Goal: Task Accomplishment & Management: Complete application form

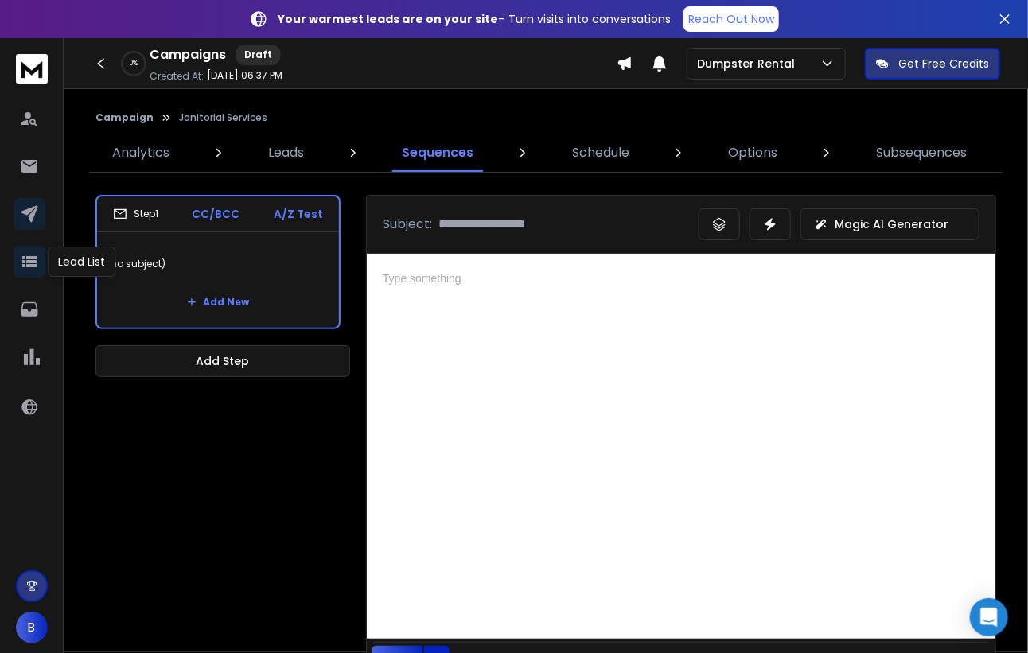
click at [26, 258] on icon at bounding box center [29, 261] width 14 height 11
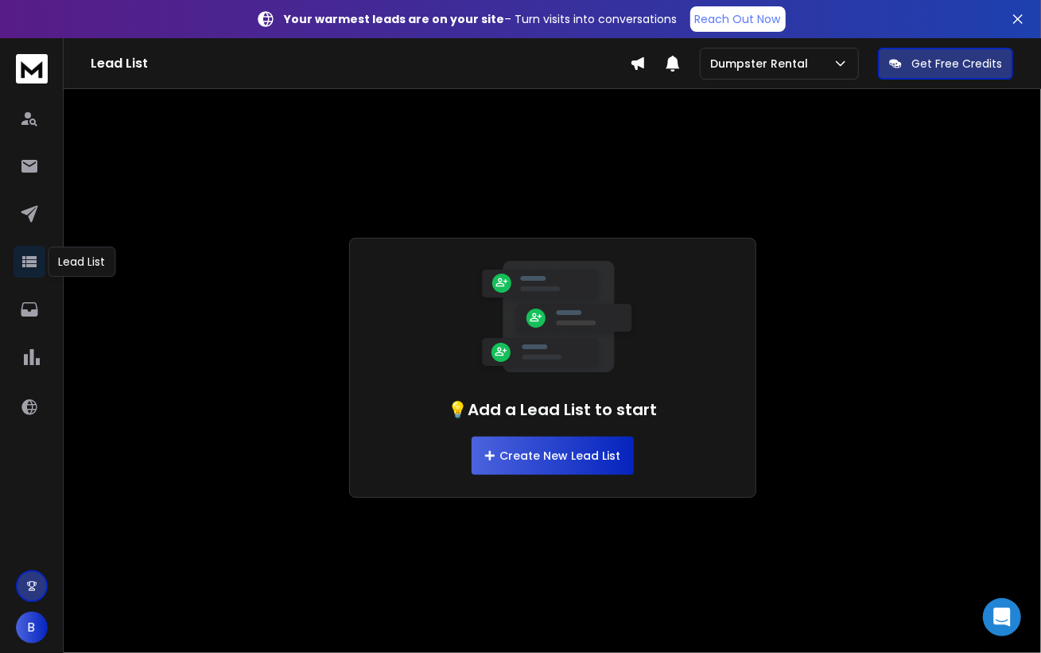
click at [37, 274] on link at bounding box center [30, 262] width 32 height 32
click at [25, 167] on icon at bounding box center [29, 166] width 16 height 13
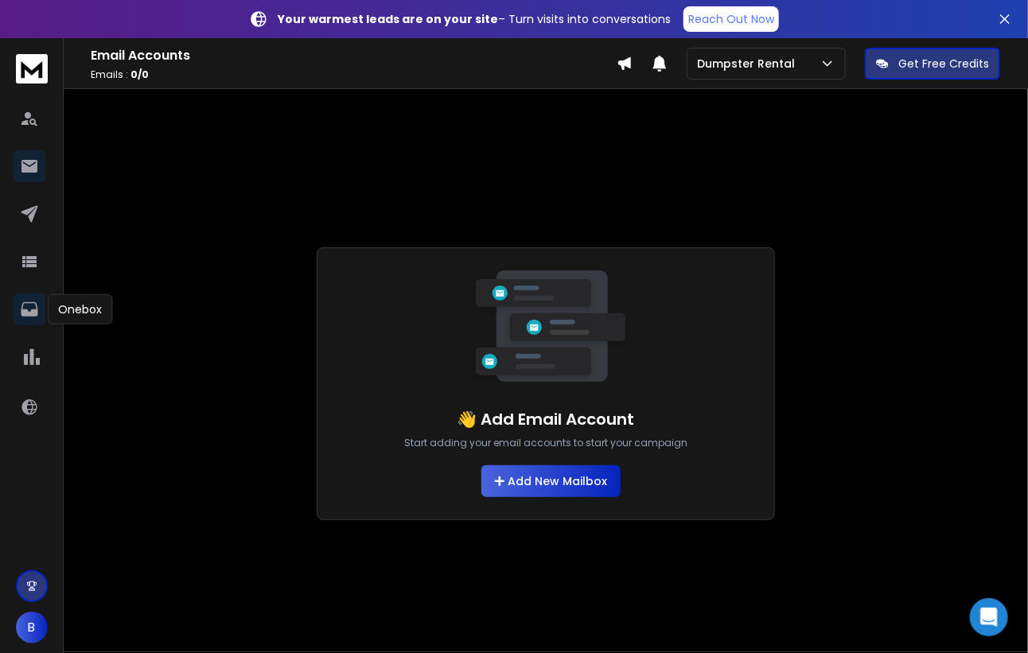
click at [31, 313] on icon at bounding box center [29, 309] width 17 height 14
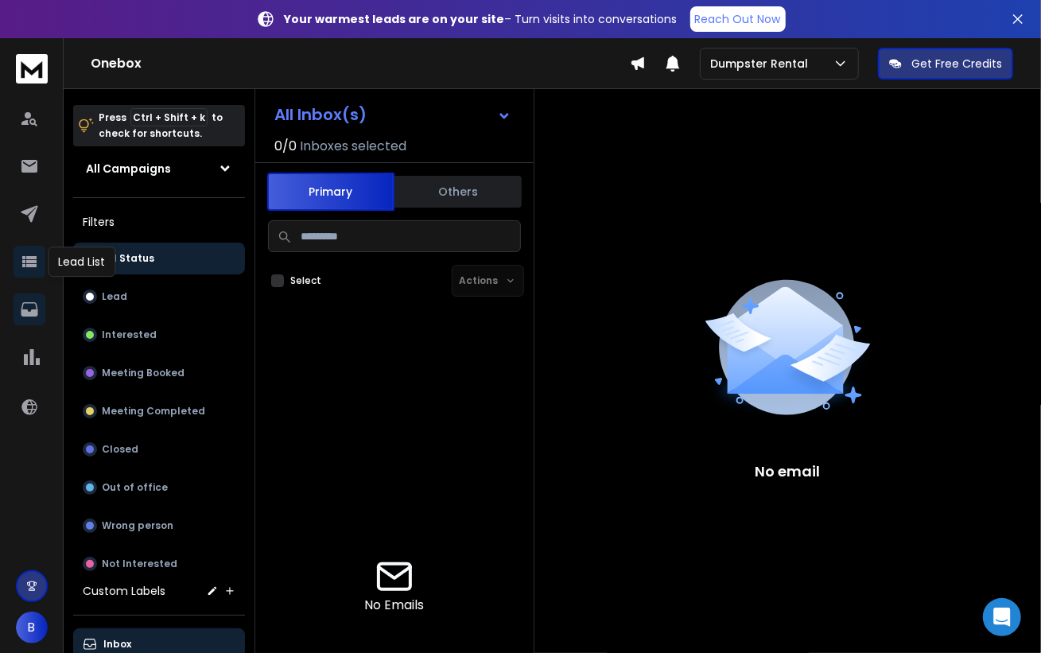
click at [25, 260] on icon at bounding box center [29, 261] width 14 height 11
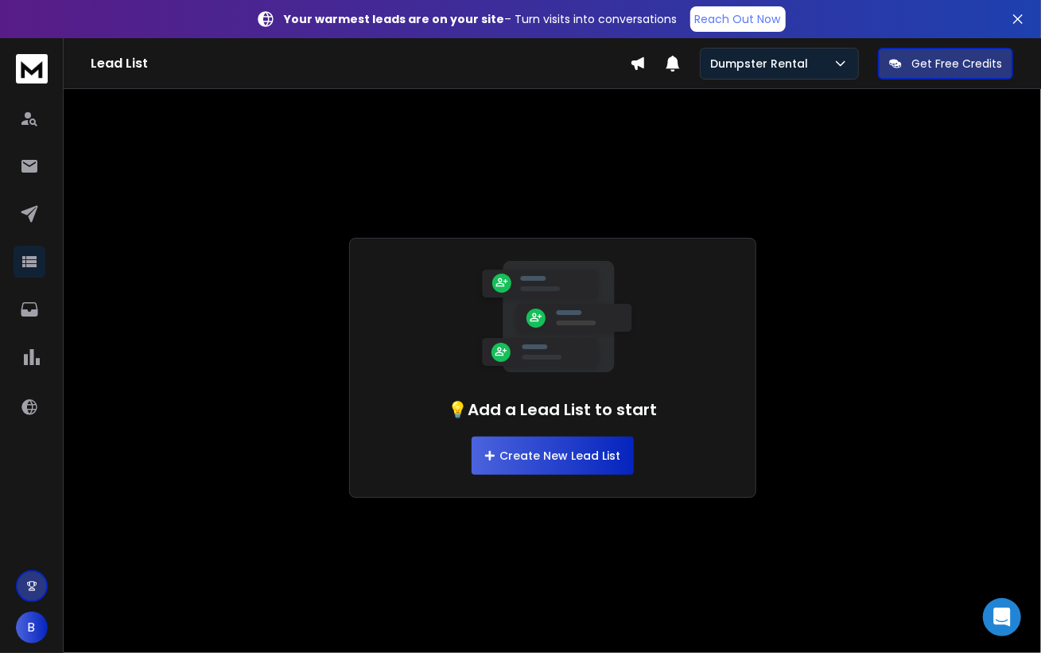
click at [851, 64] on button "Dumpster Rental" at bounding box center [779, 64] width 159 height 32
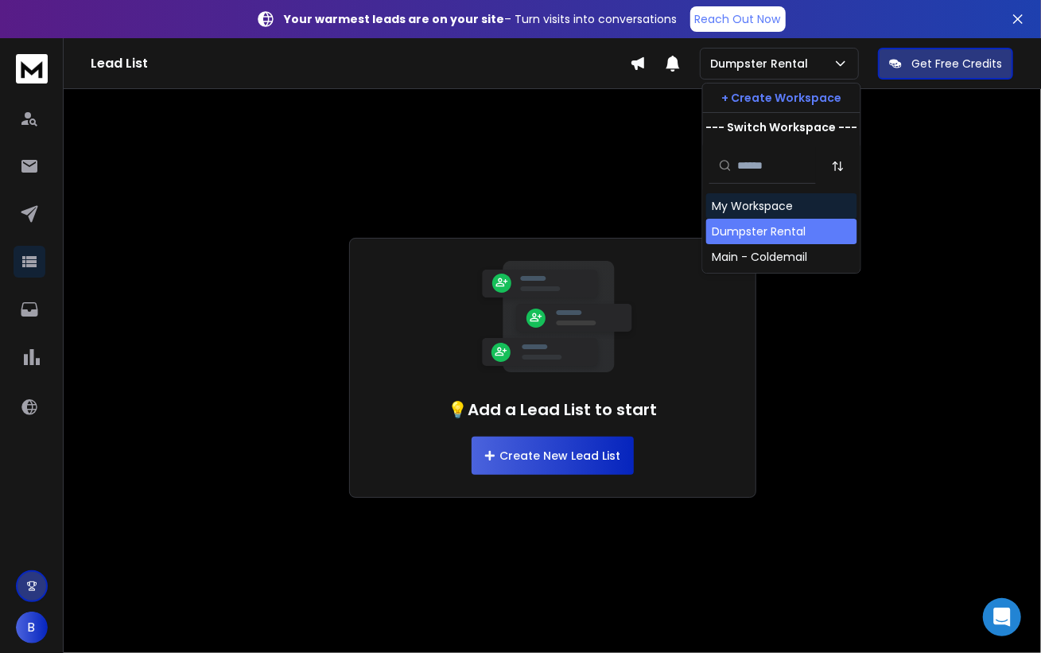
click at [787, 208] on div "My Workspace" at bounding box center [753, 206] width 81 height 16
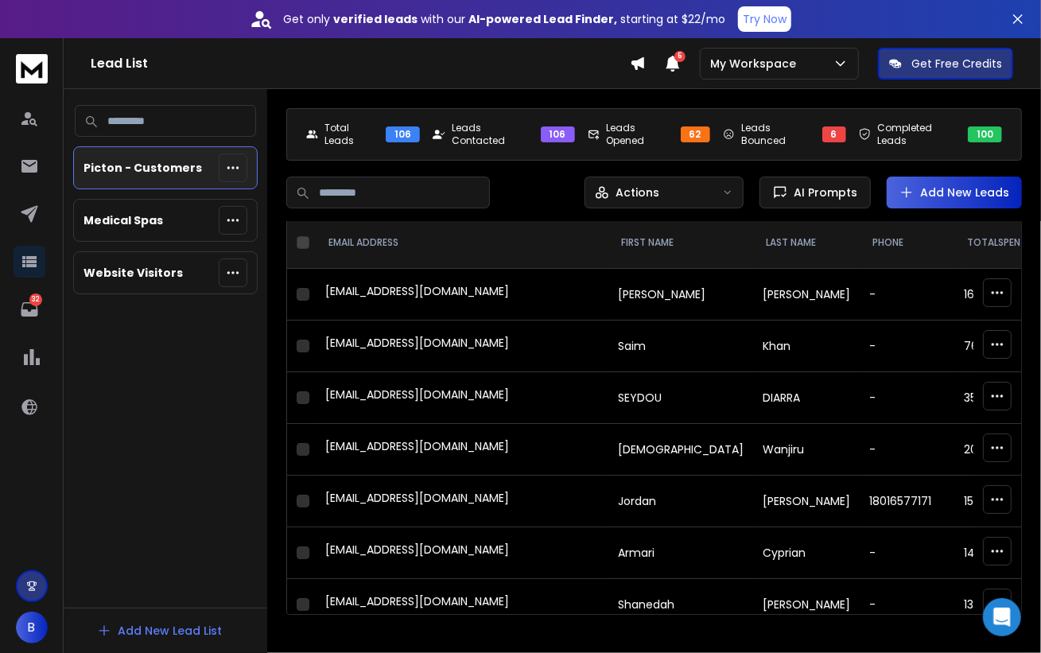
click at [240, 167] on button "button" at bounding box center [233, 168] width 29 height 29
click at [196, 224] on p "Delete Lead List" at bounding box center [195, 228] width 87 height 16
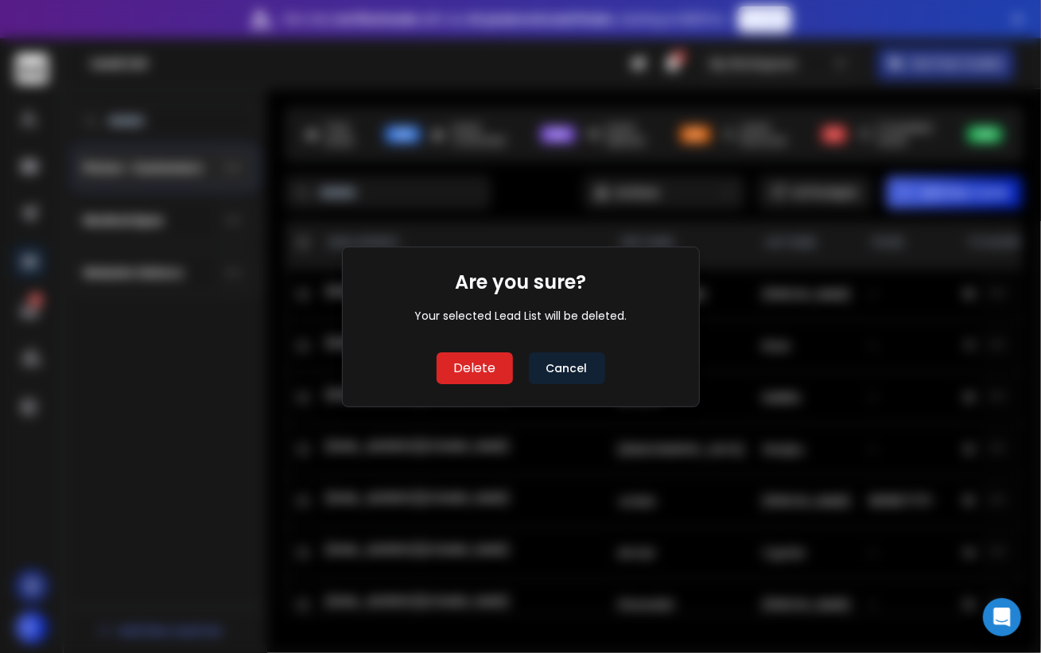
drag, startPoint x: 573, startPoint y: 370, endPoint x: 483, endPoint y: 416, distance: 101.0
click at [506, 445] on div "Are you sure? Your selected Lead List will be deleted. Delete Cancel" at bounding box center [520, 326] width 1041 height 653
click at [470, 364] on button "Delete" at bounding box center [475, 368] width 76 height 32
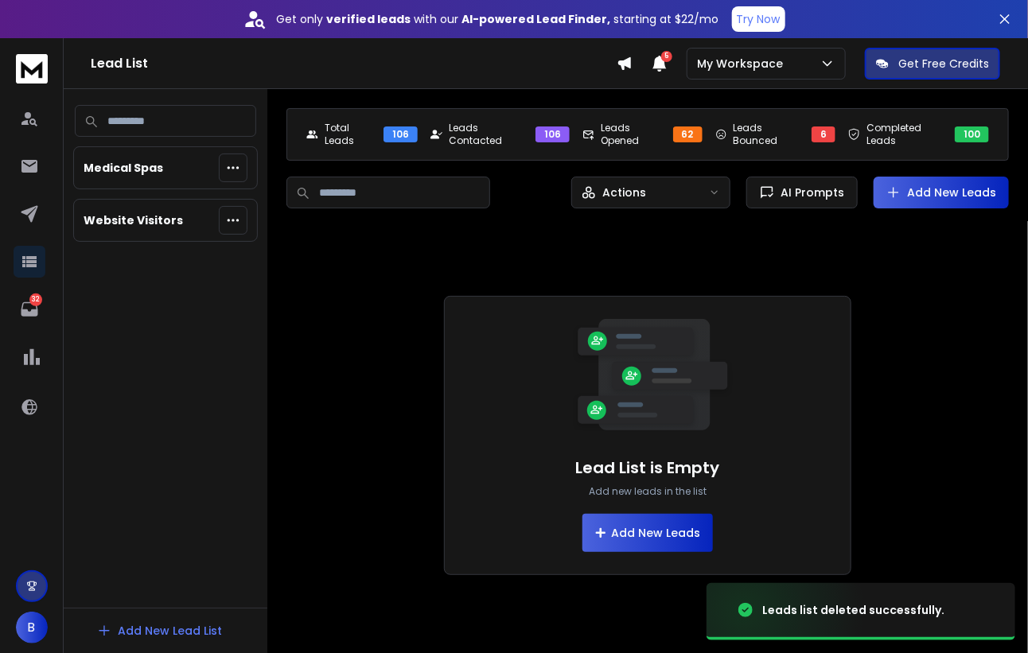
click at [162, 218] on p "Website Visitors" at bounding box center [133, 220] width 99 height 16
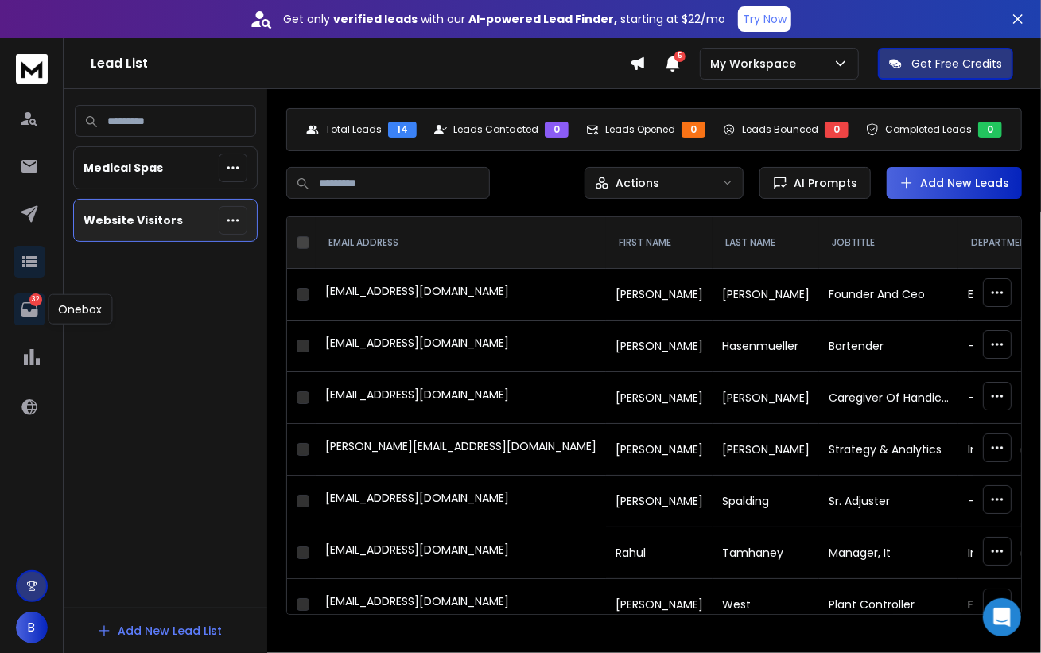
click at [34, 304] on p "32" at bounding box center [35, 299] width 13 height 13
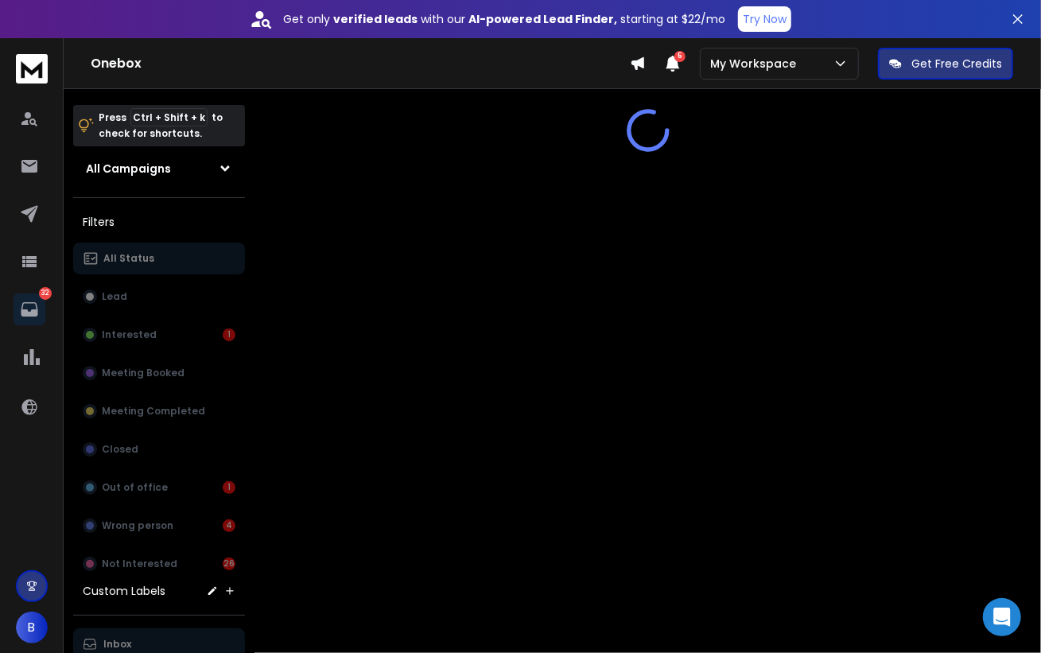
click at [129, 334] on div "All Status Lead Interested 1 Meeting Booked Meeting Completed Closed Out of off…" at bounding box center [159, 411] width 172 height 337
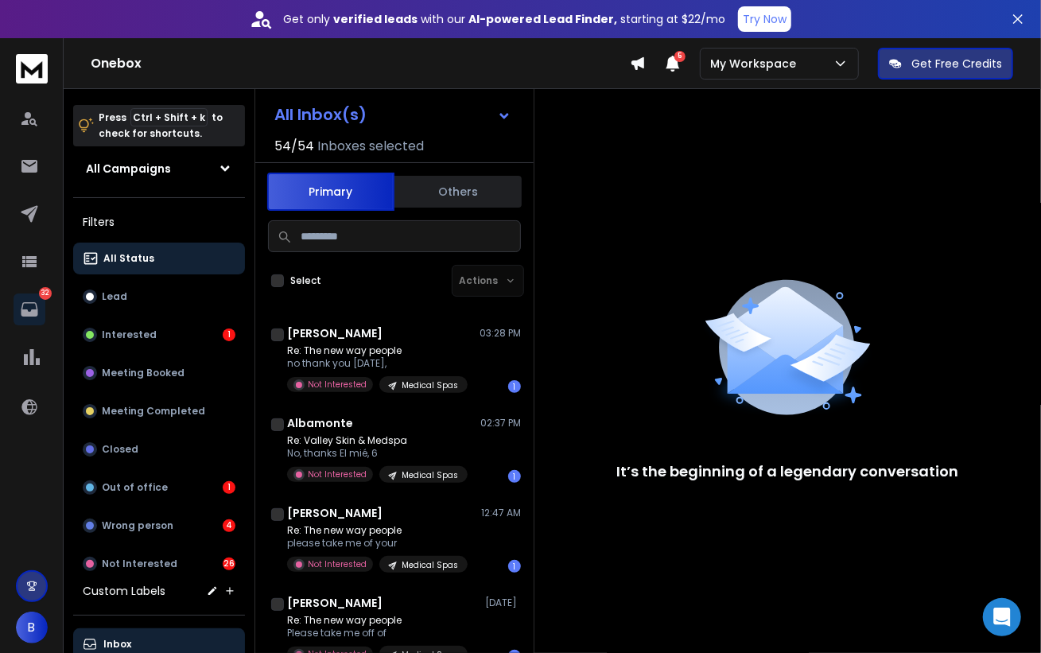
click at [129, 334] on p "Interested" at bounding box center [129, 334] width 55 height 13
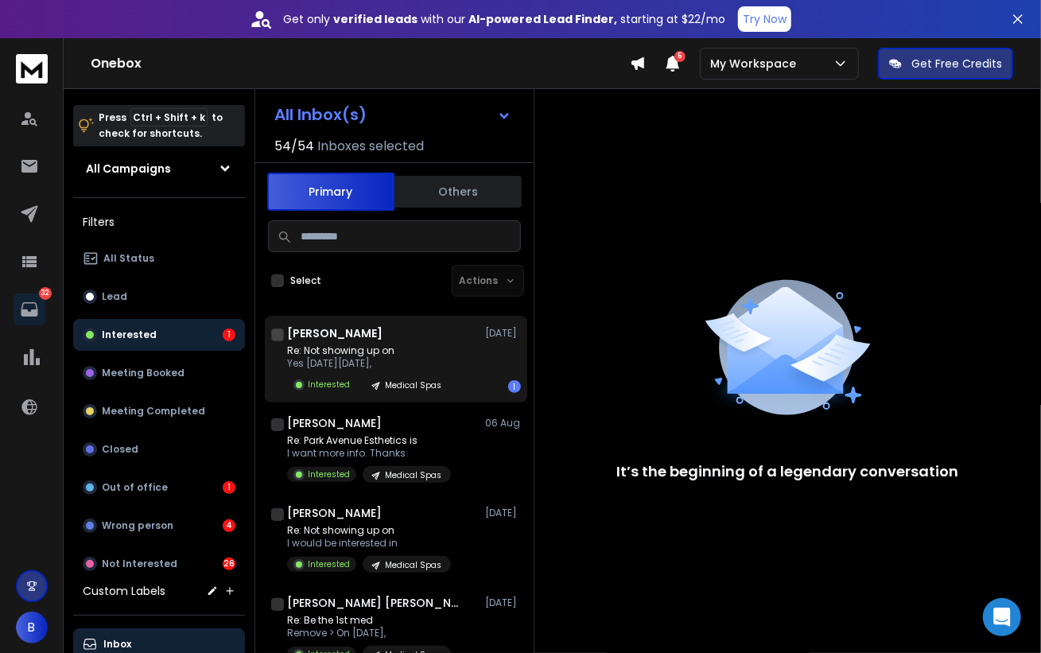
click at [422, 348] on p "Re: Not showing up on" at bounding box center [369, 350] width 164 height 13
click at [422, 349] on p "Re: Not showing up on" at bounding box center [369, 350] width 164 height 13
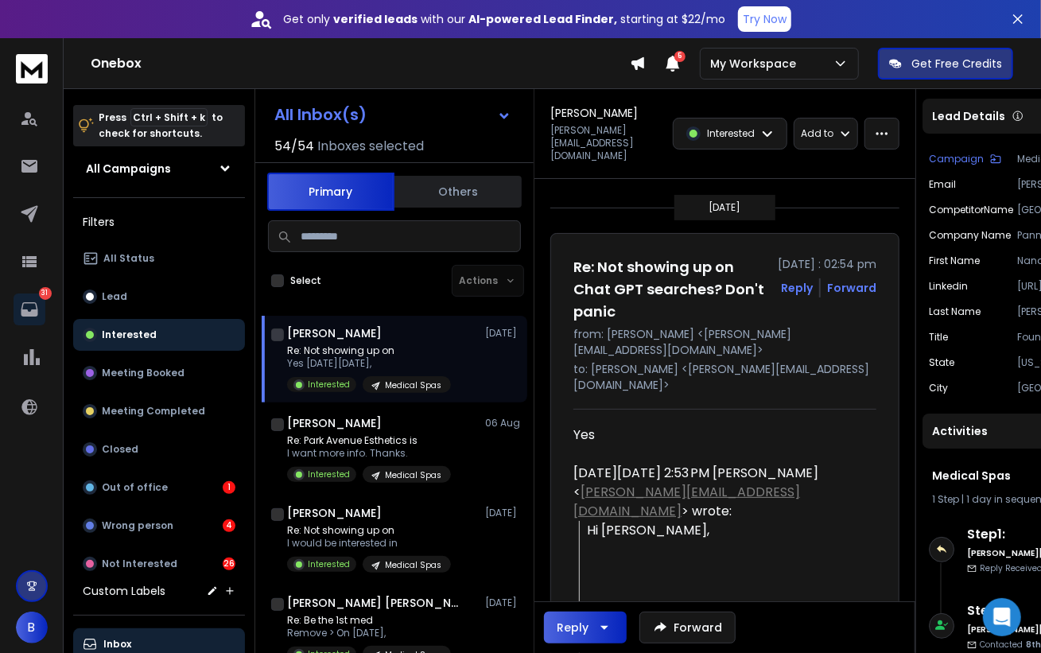
scroll to position [177, 0]
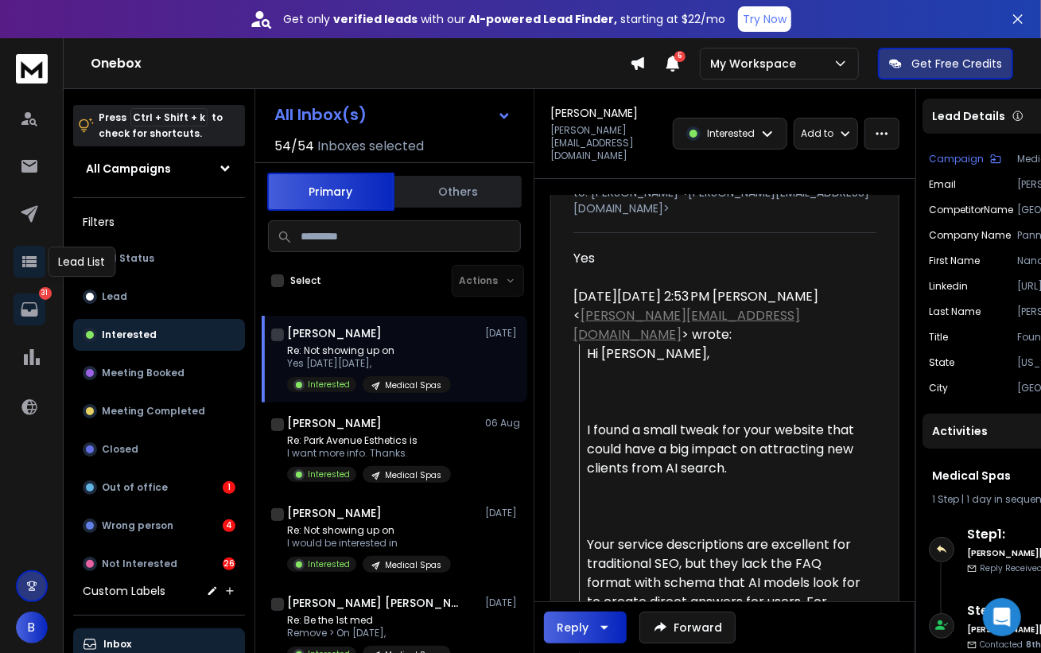
click at [30, 265] on icon at bounding box center [29, 261] width 14 height 11
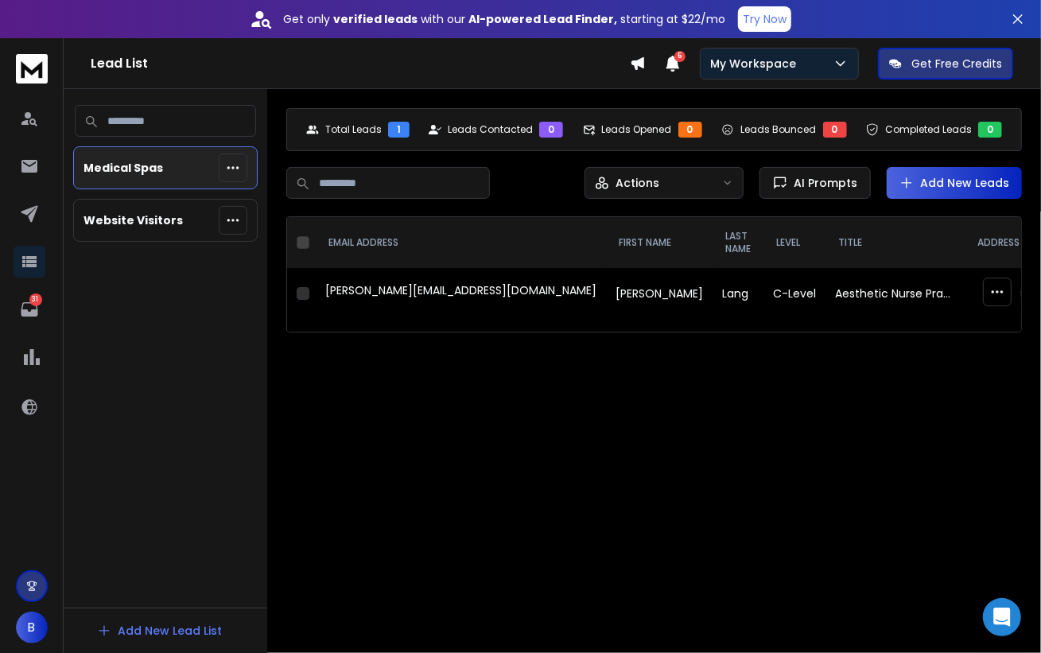
click at [844, 65] on icon "button" at bounding box center [841, 64] width 16 height 16
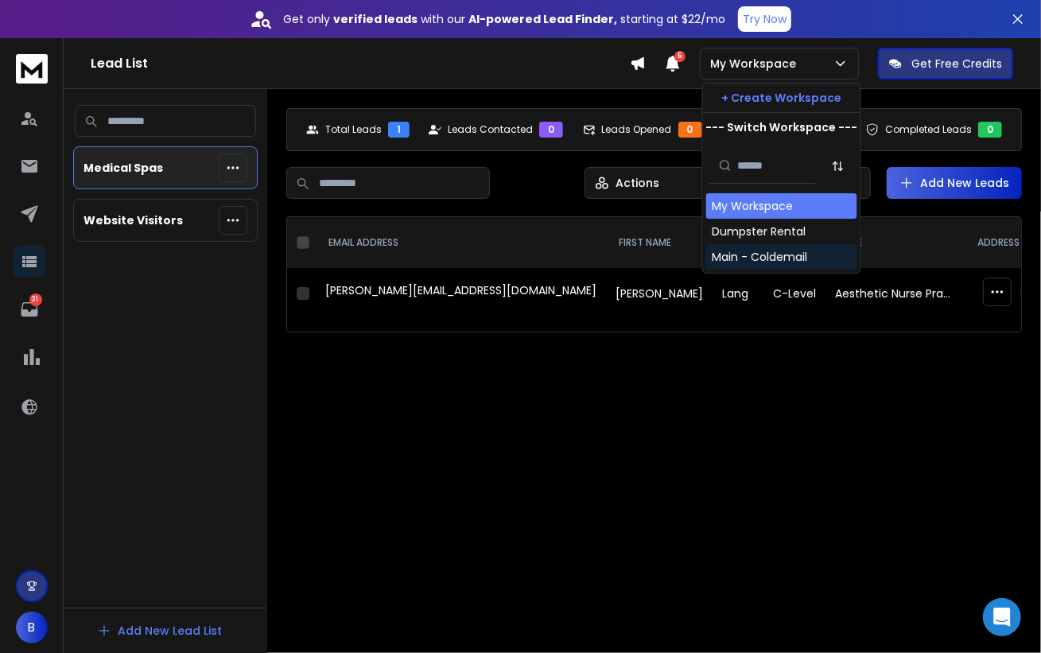
click at [802, 254] on div "Main - Coldemail" at bounding box center [760, 257] width 95 height 16
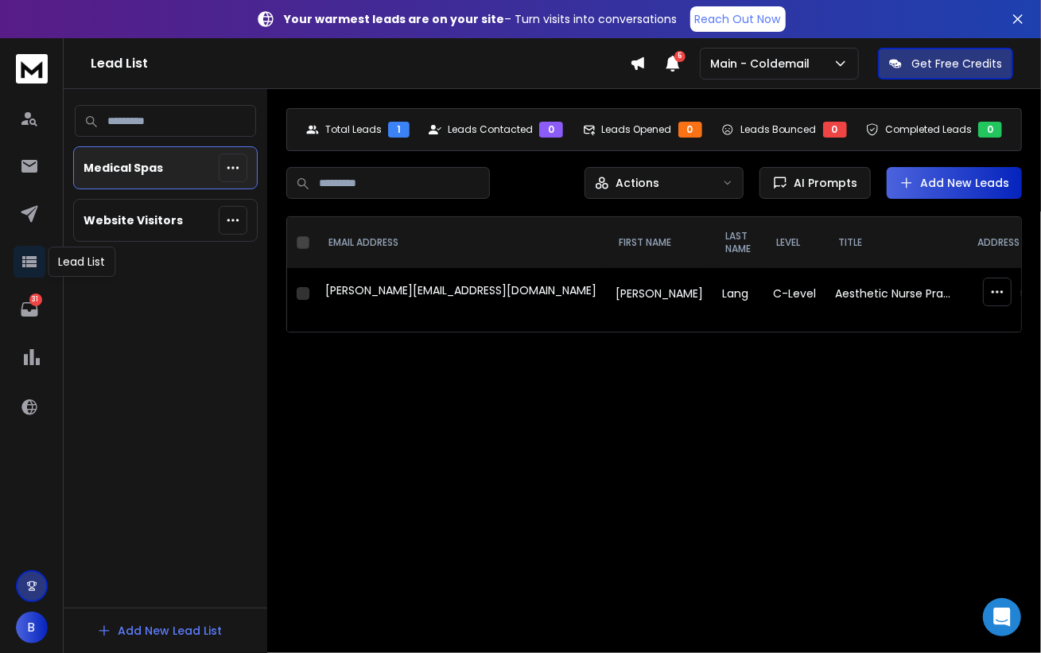
click at [25, 262] on icon at bounding box center [29, 261] width 19 height 19
click at [28, 269] on icon at bounding box center [29, 261] width 19 height 19
click at [28, 212] on icon at bounding box center [29, 213] width 17 height 17
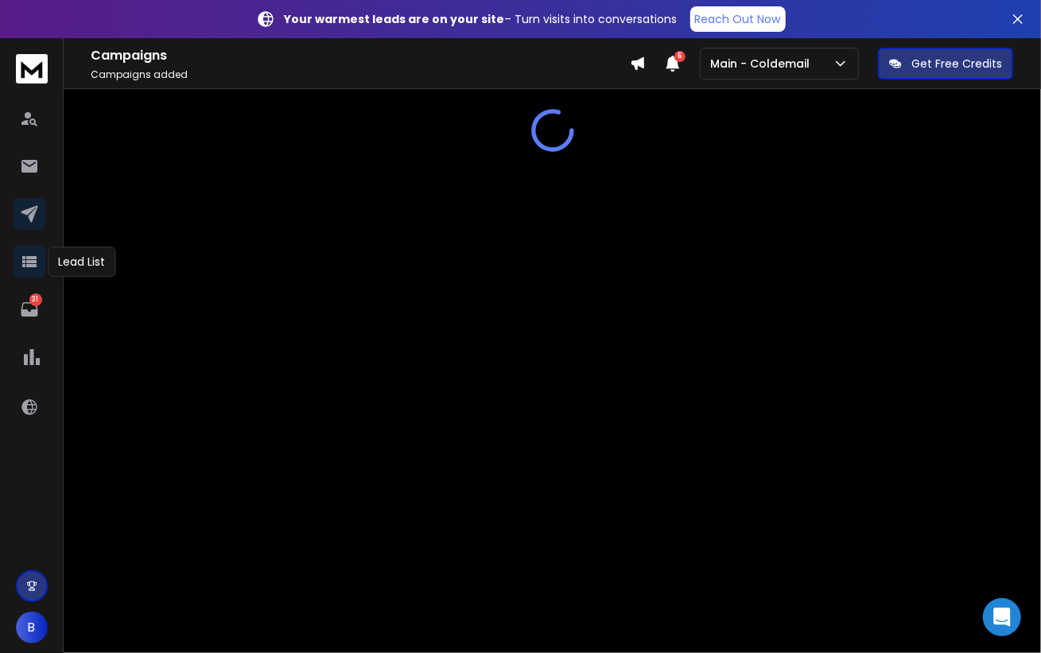
click at [25, 259] on icon at bounding box center [29, 261] width 19 height 19
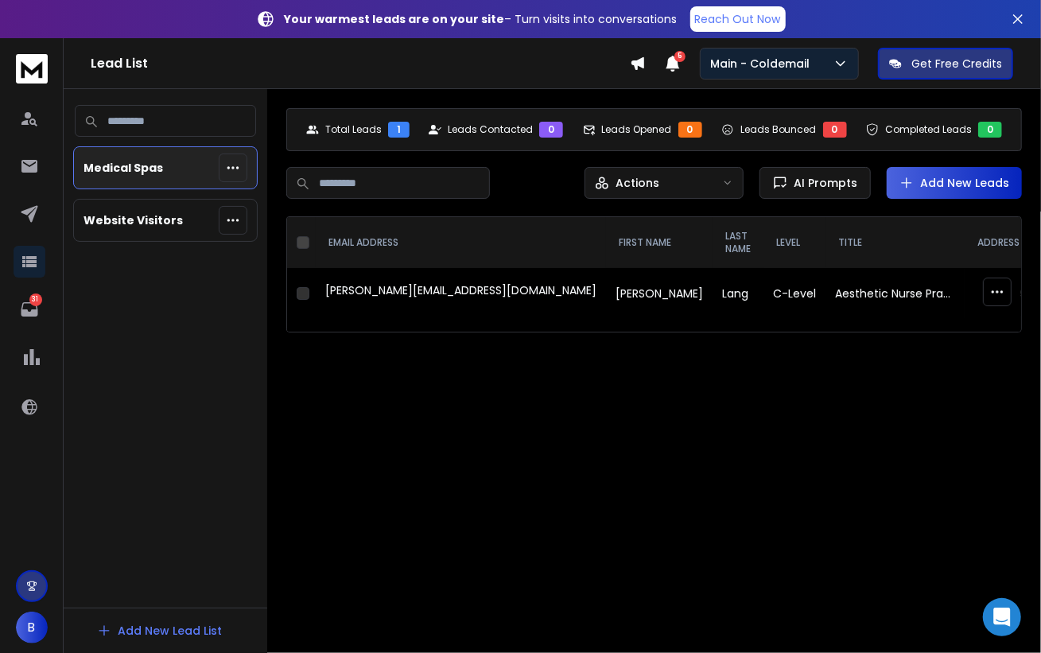
click at [838, 64] on icon "button" at bounding box center [841, 64] width 16 height 16
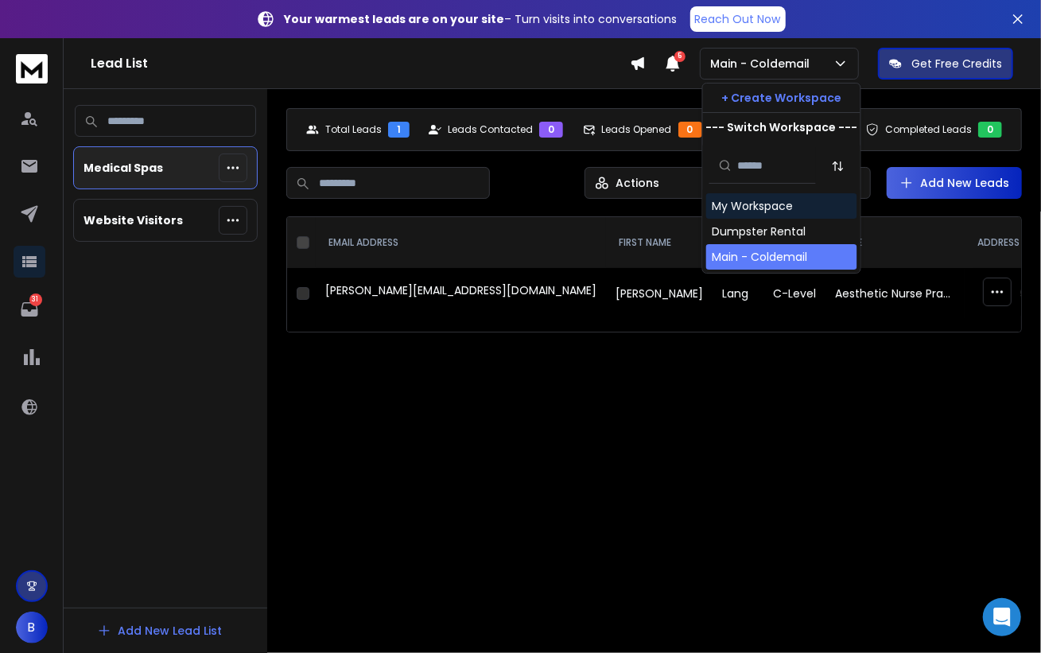
click at [770, 96] on p "+ Create Workspace" at bounding box center [781, 98] width 120 height 16
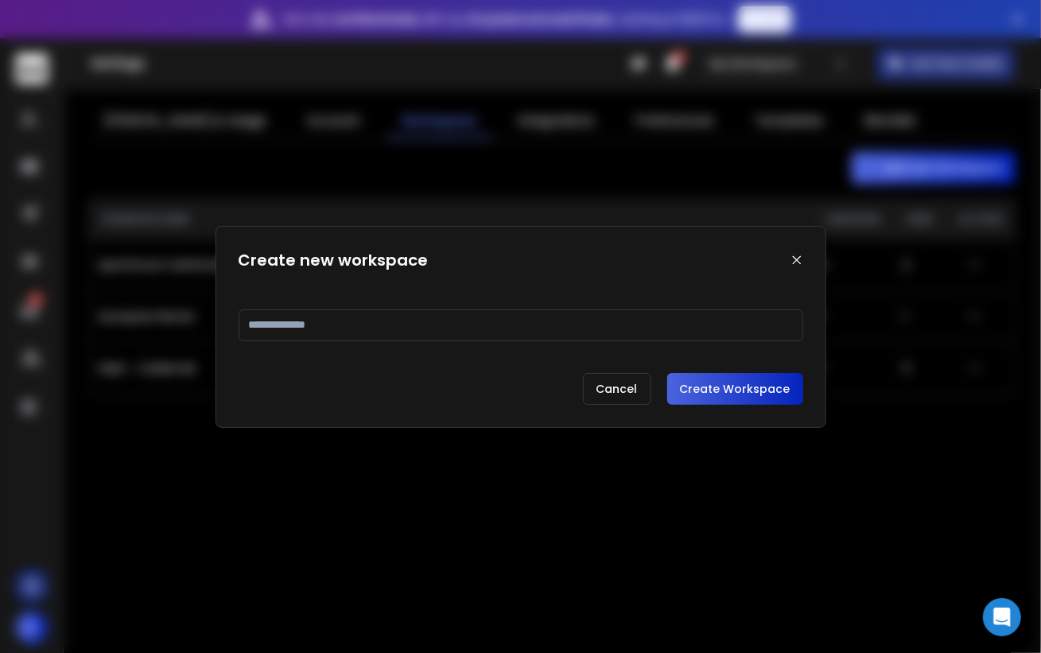
click at [358, 325] on input at bounding box center [521, 325] width 565 height 32
type input "**********"
click at [744, 391] on button "Create Workspace" at bounding box center [735, 389] width 136 height 32
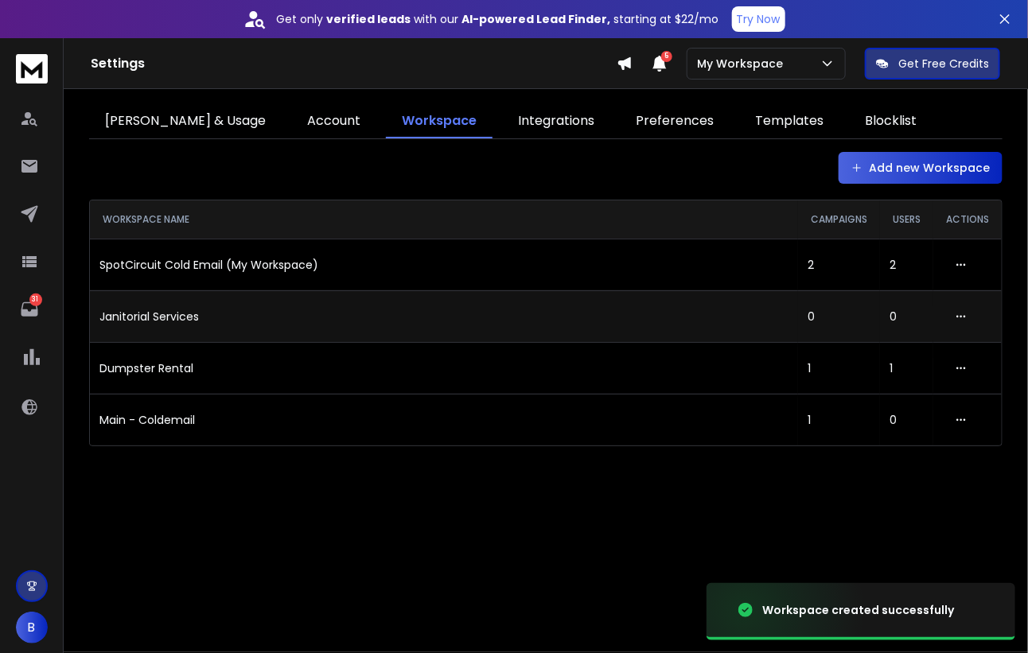
click at [496, 321] on td "Janitorial Services" at bounding box center [444, 316] width 708 height 52
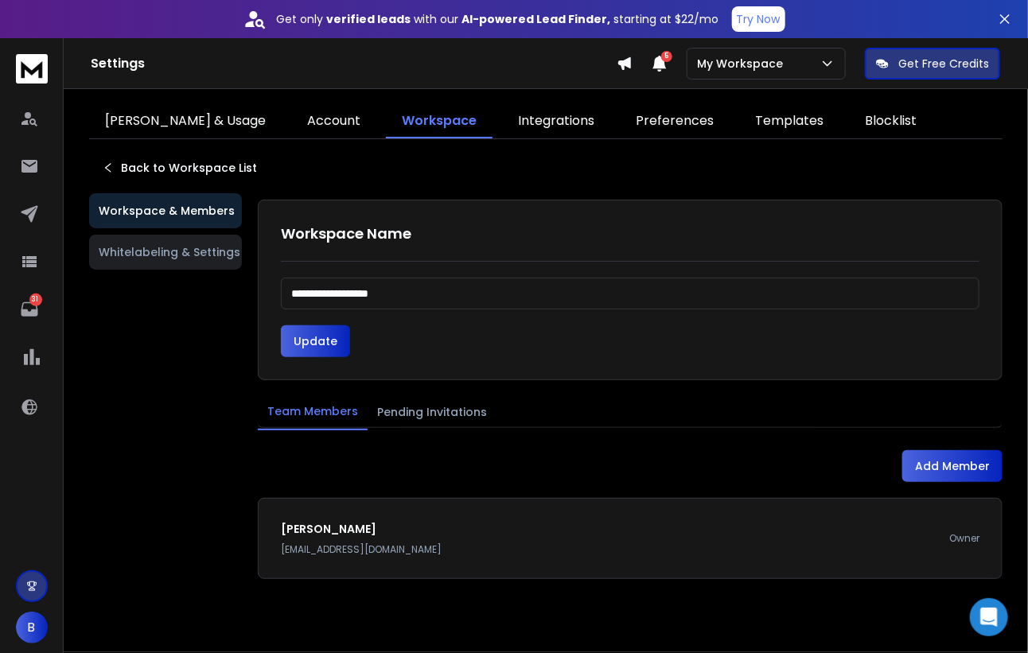
click at [502, 129] on link "Integrations" at bounding box center [556, 121] width 108 height 33
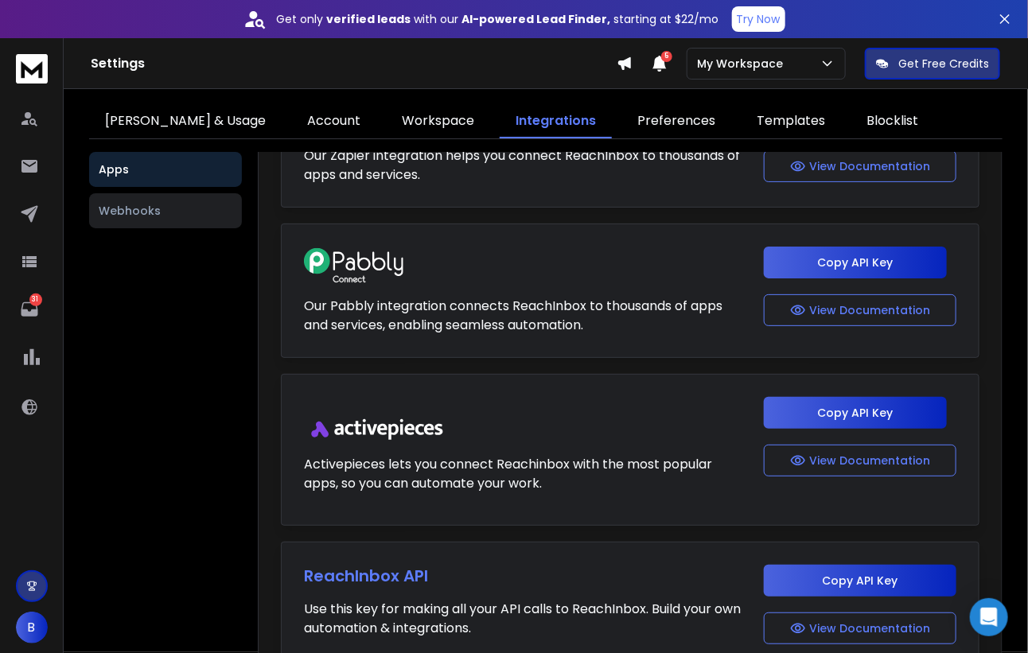
click at [390, 122] on link "Workspace" at bounding box center [438, 121] width 104 height 33
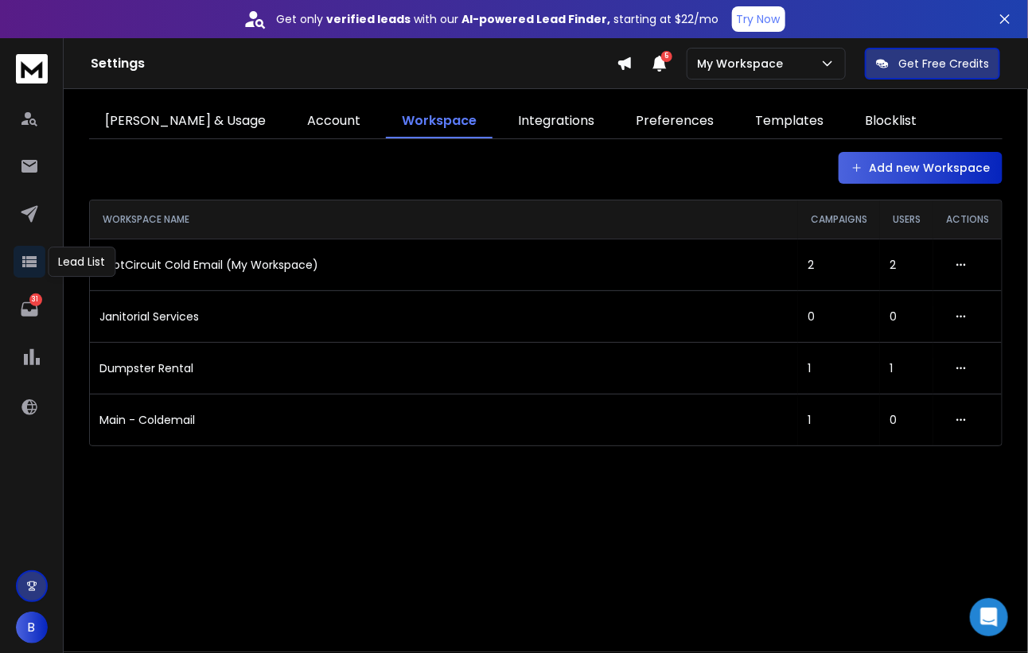
click at [29, 258] on icon at bounding box center [29, 261] width 14 height 11
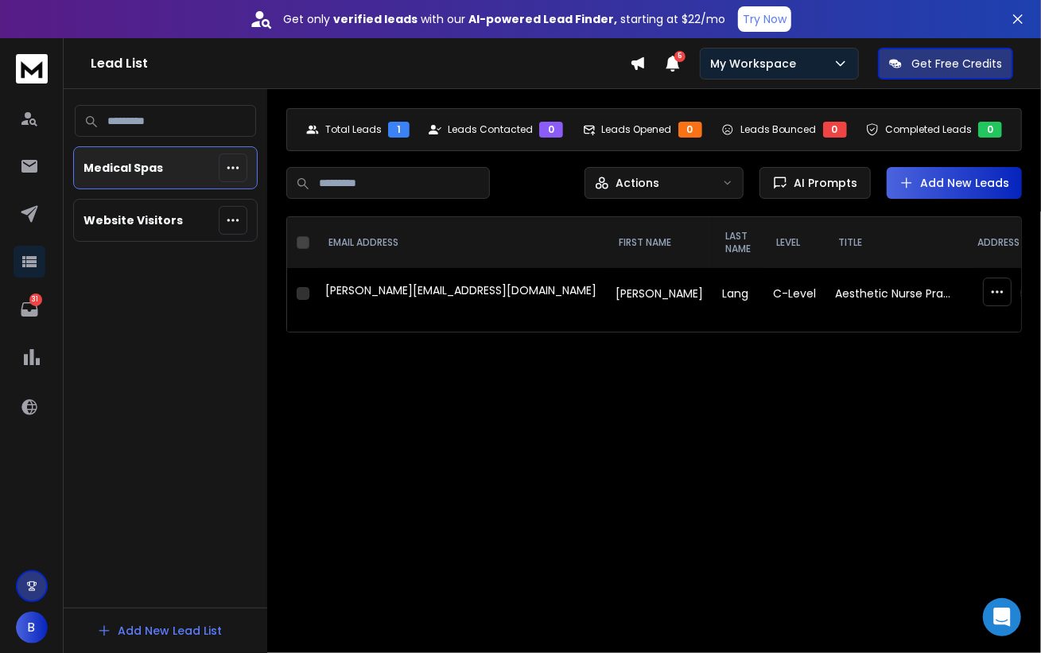
click at [846, 60] on icon "button" at bounding box center [841, 64] width 16 height 16
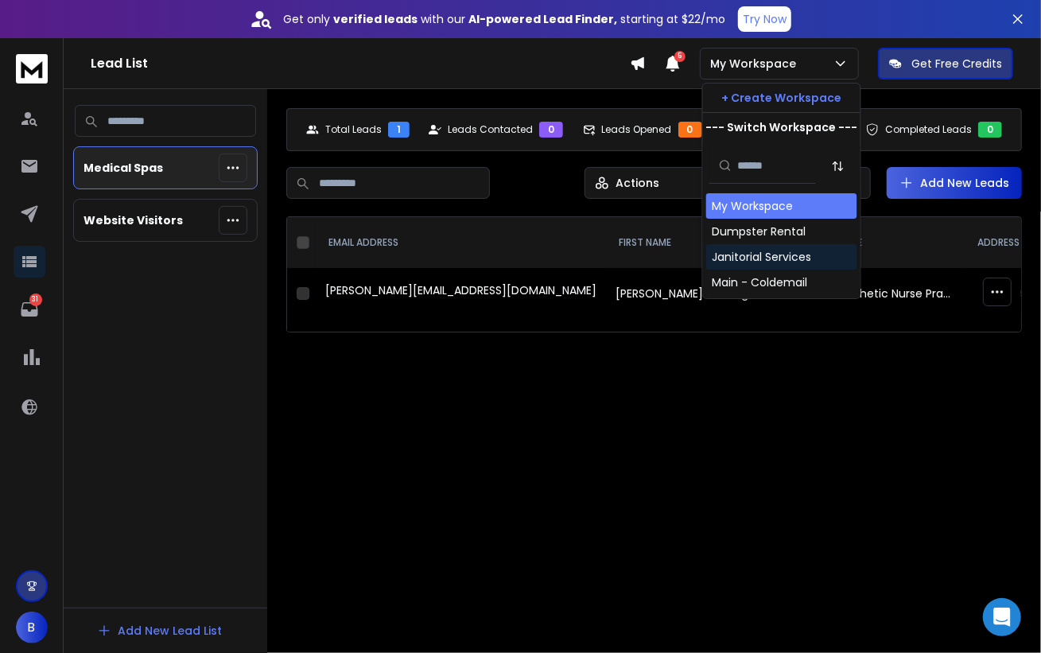
click at [783, 244] on div "Janitorial Services" at bounding box center [781, 256] width 151 height 25
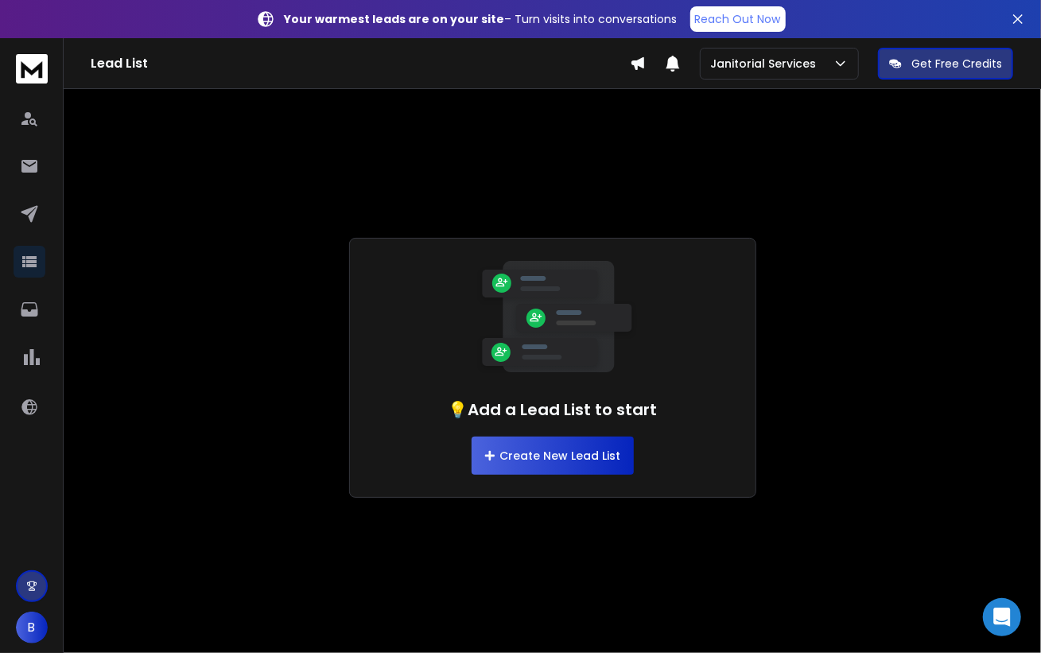
click at [575, 459] on button "Create New Lead List" at bounding box center [553, 456] width 162 height 38
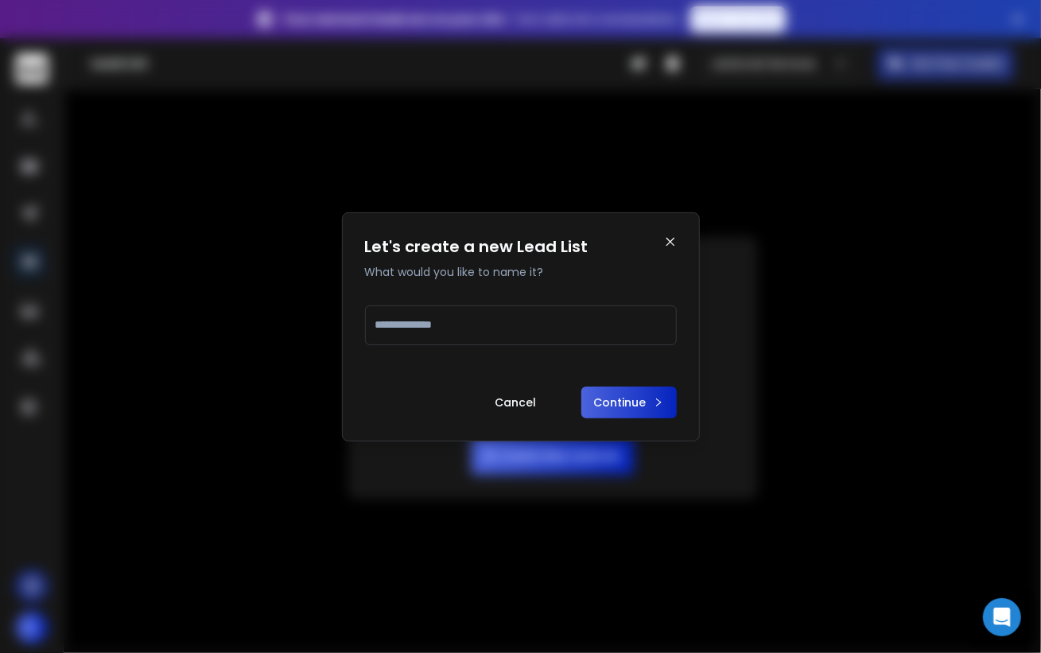
click at [527, 328] on input at bounding box center [521, 325] width 312 height 40
type input "**********"
click at [641, 400] on button "Continue" at bounding box center [628, 403] width 95 height 32
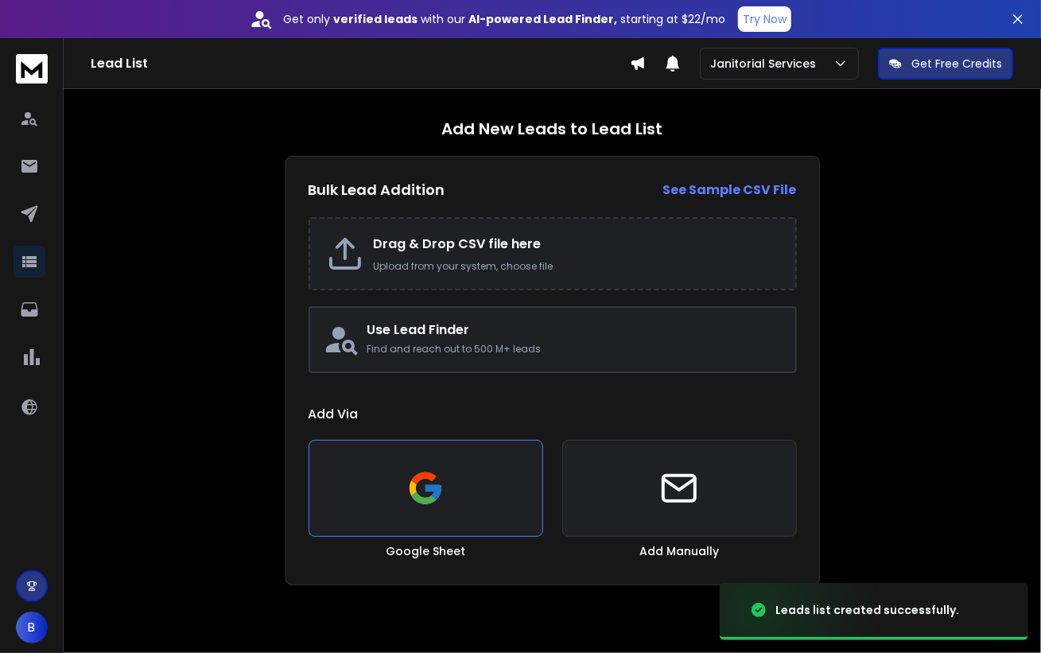
click at [484, 488] on div at bounding box center [426, 488] width 235 height 97
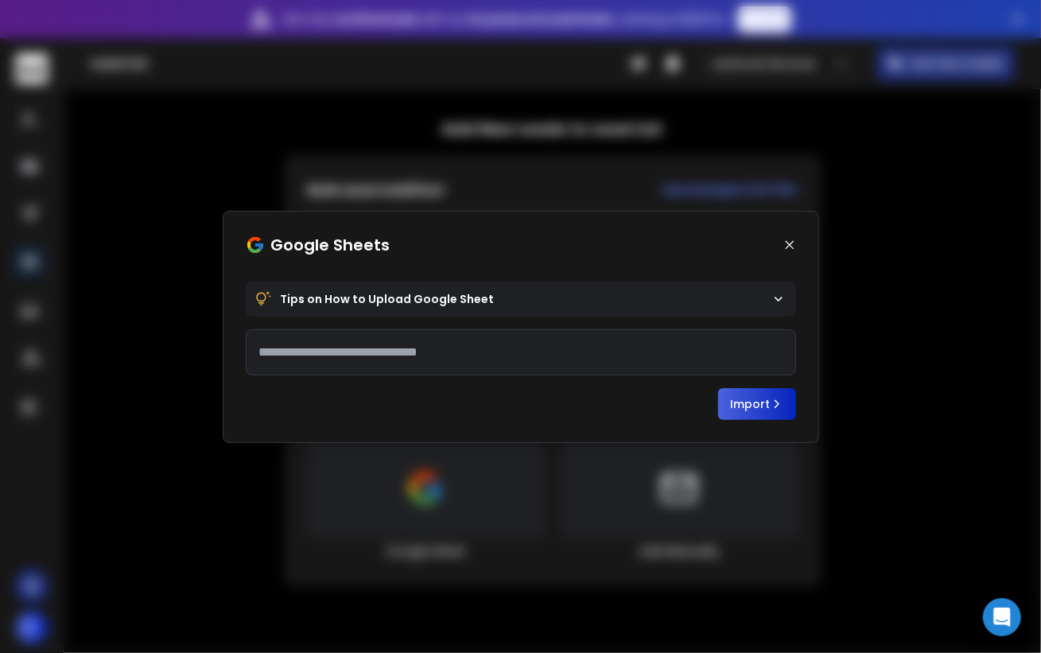
click at [363, 345] on input at bounding box center [521, 352] width 550 height 46
paste input "**********"
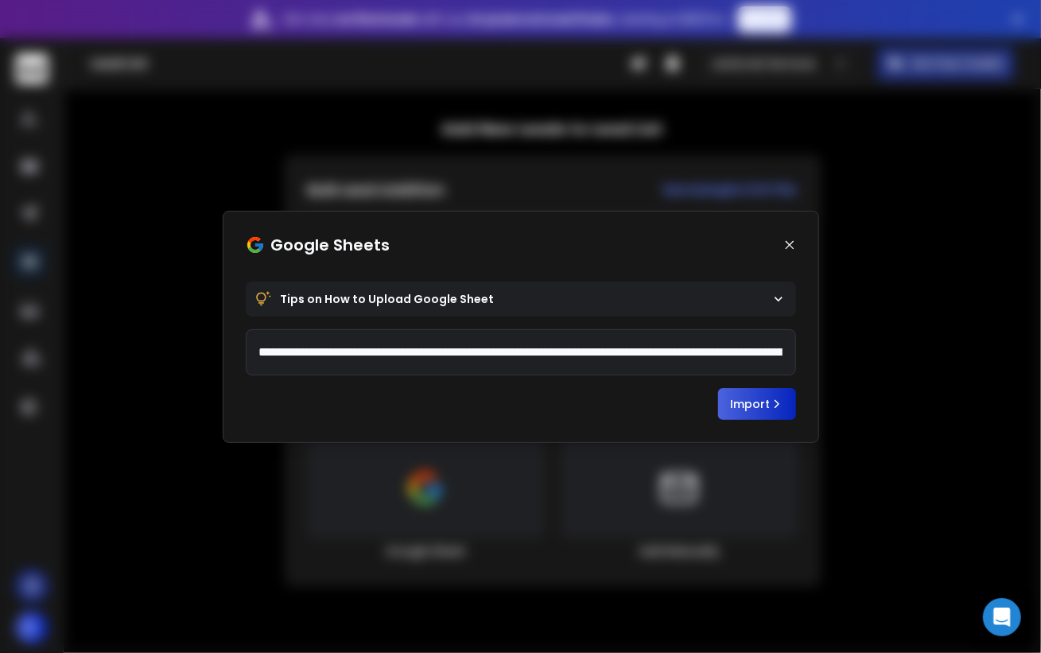
scroll to position [0, 331]
type input "**********"
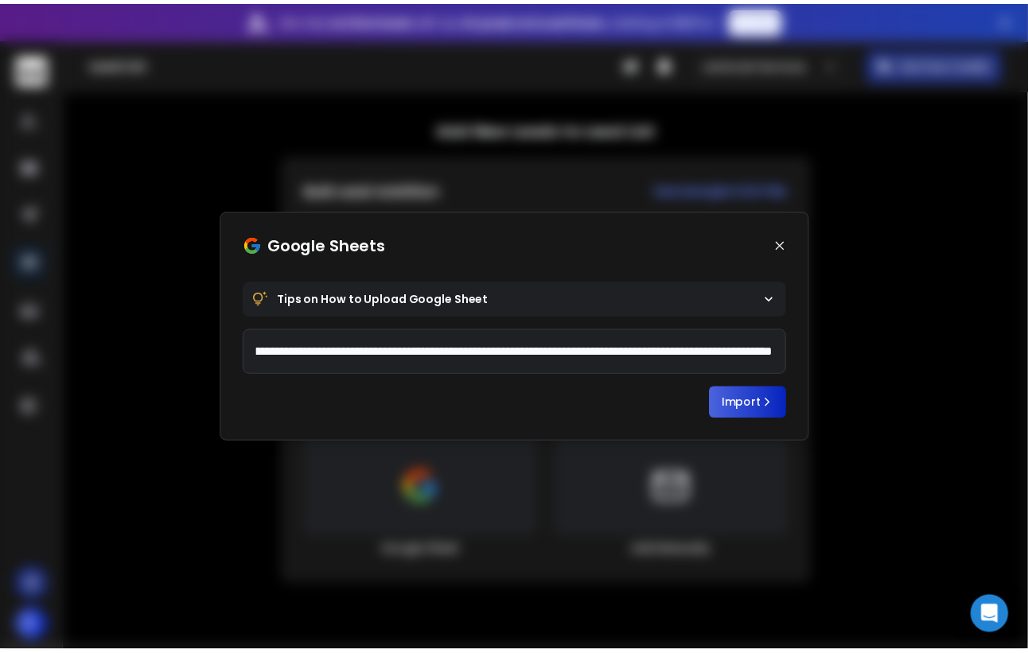
scroll to position [0, 0]
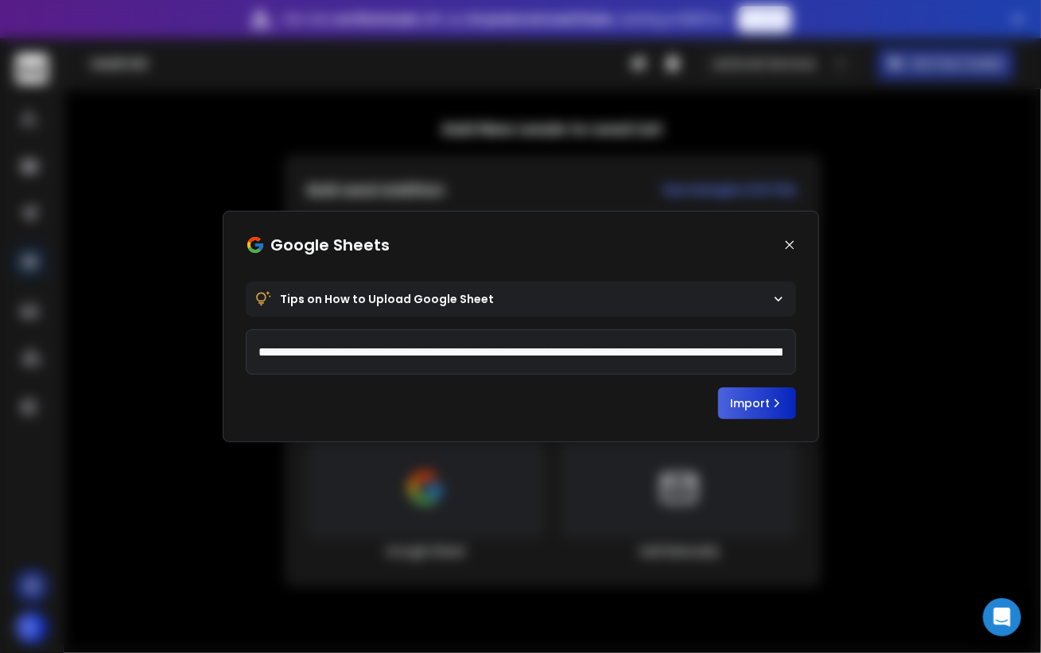
click at [753, 396] on button "Import" at bounding box center [757, 403] width 78 height 32
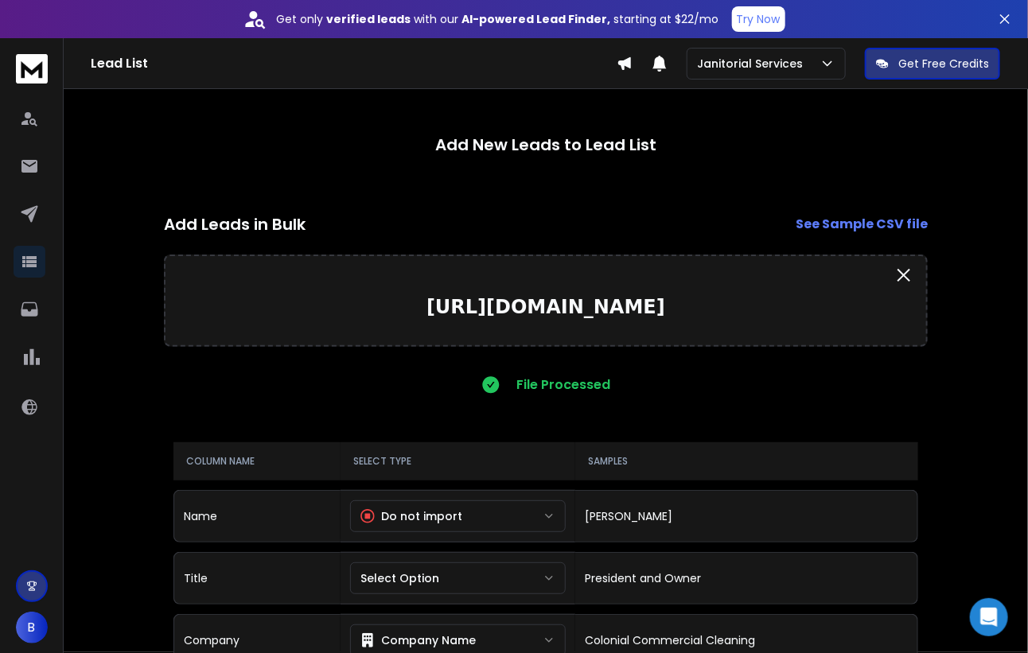
scroll to position [265, 0]
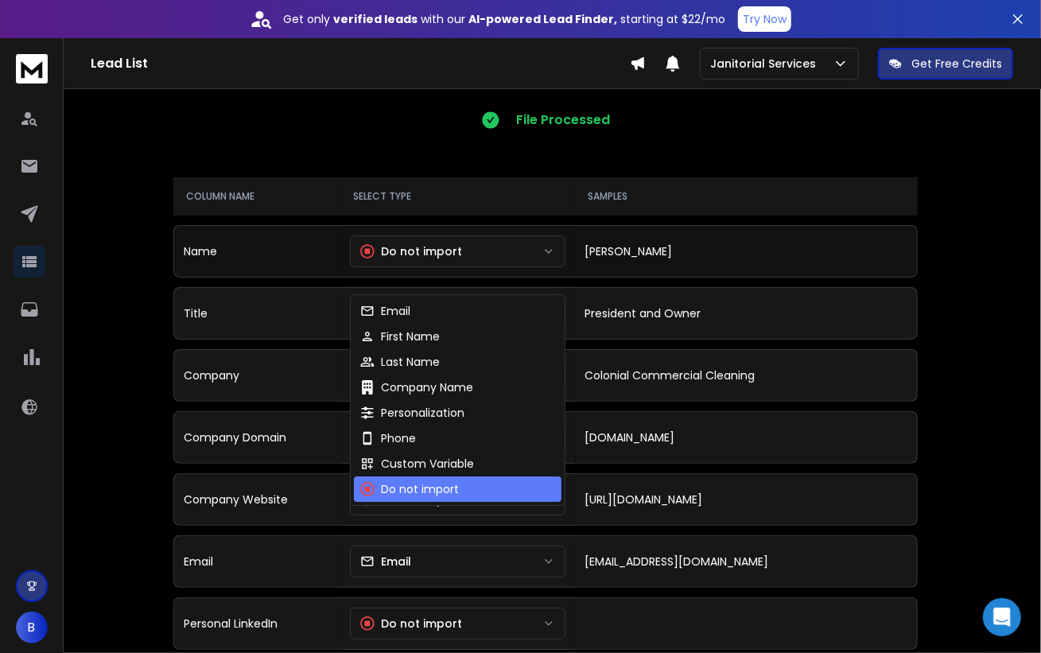
click at [544, 258] on icon "button" at bounding box center [548, 251] width 13 height 13
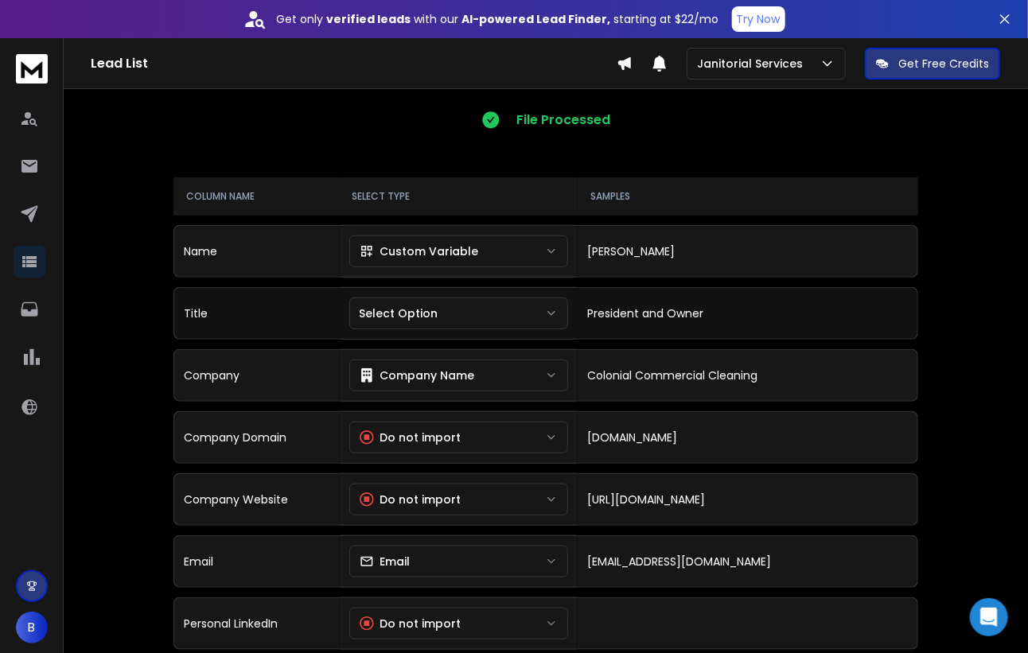
click at [537, 329] on button "Select Option" at bounding box center [459, 313] width 220 height 32
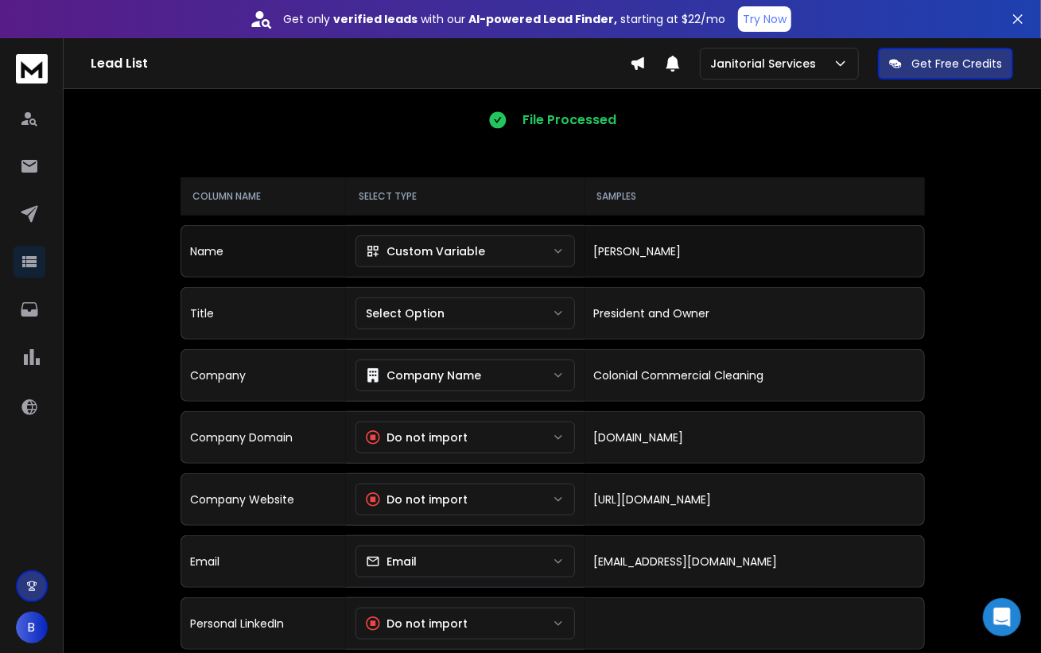
click at [880, 278] on td "[PERSON_NAME]" at bounding box center [755, 251] width 340 height 52
click at [536, 453] on button "Do not import" at bounding box center [466, 438] width 220 height 32
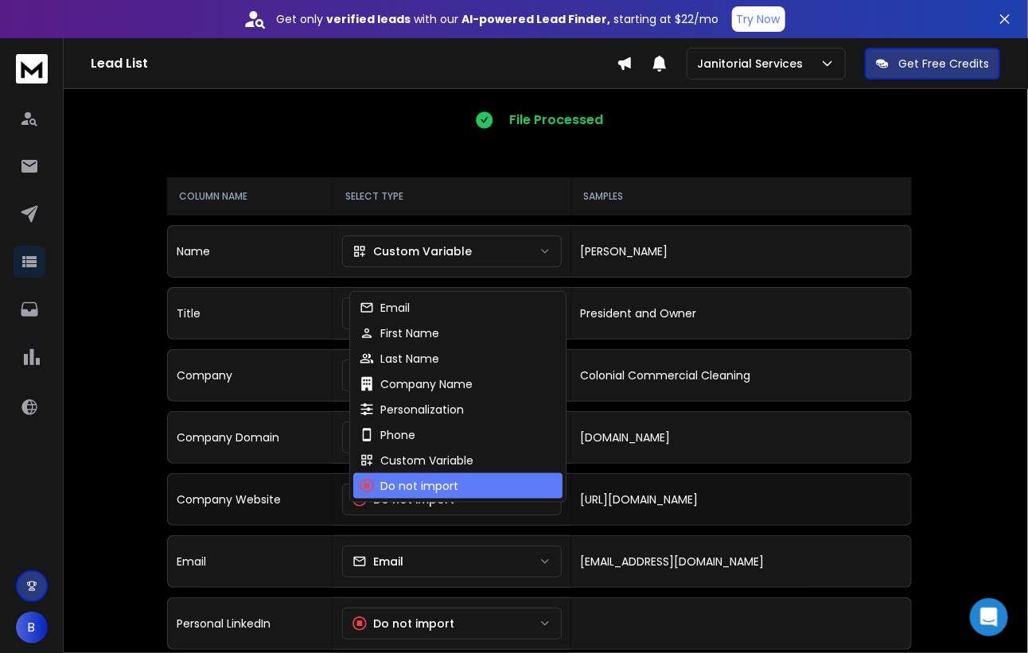
click at [496, 513] on button "Do not import" at bounding box center [452, 500] width 220 height 32
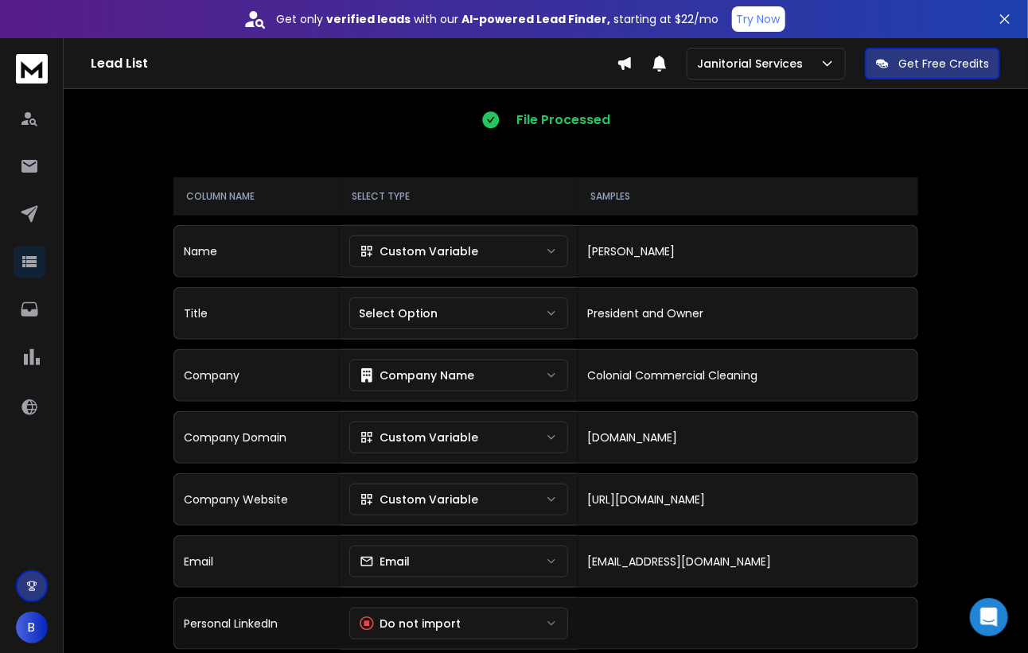
scroll to position [353, 0]
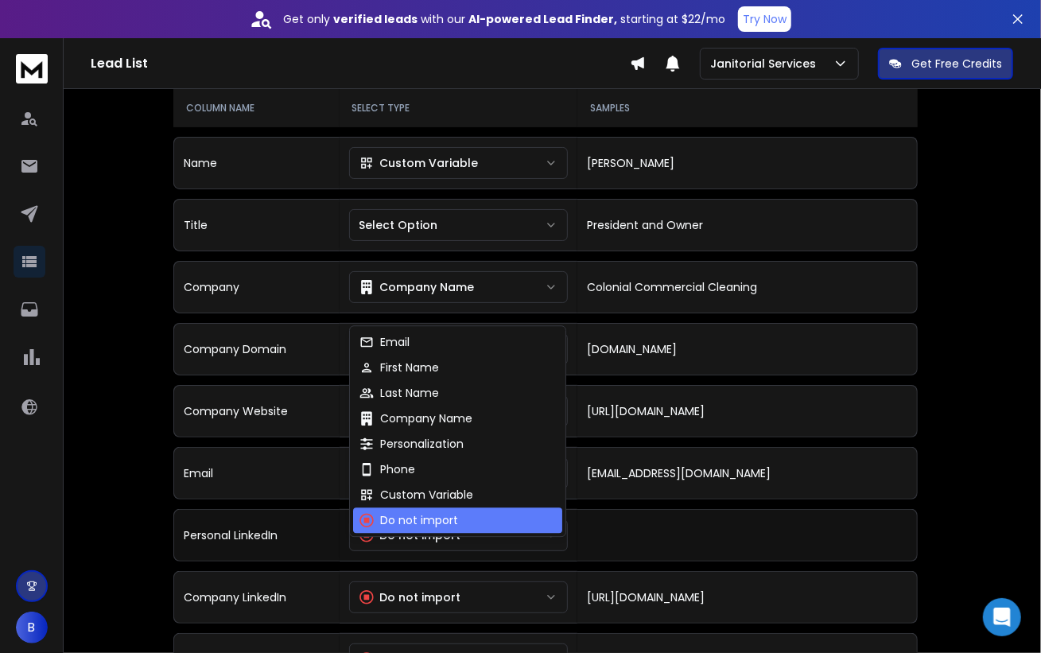
click at [504, 551] on button "Do not import" at bounding box center [459, 535] width 220 height 32
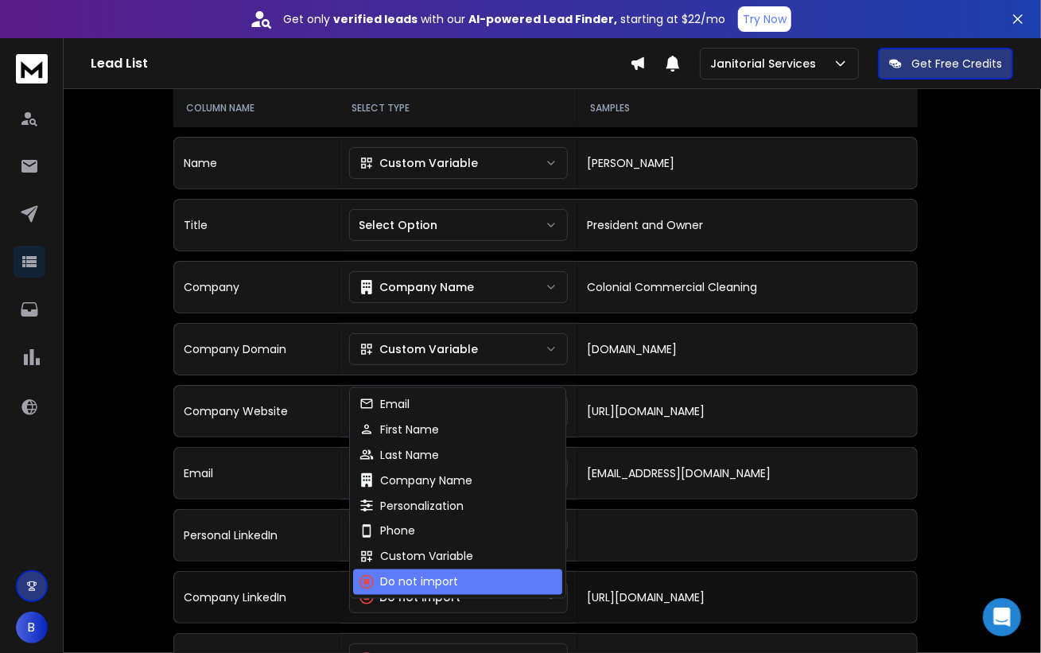
click at [490, 606] on button "Do not import" at bounding box center [459, 597] width 220 height 32
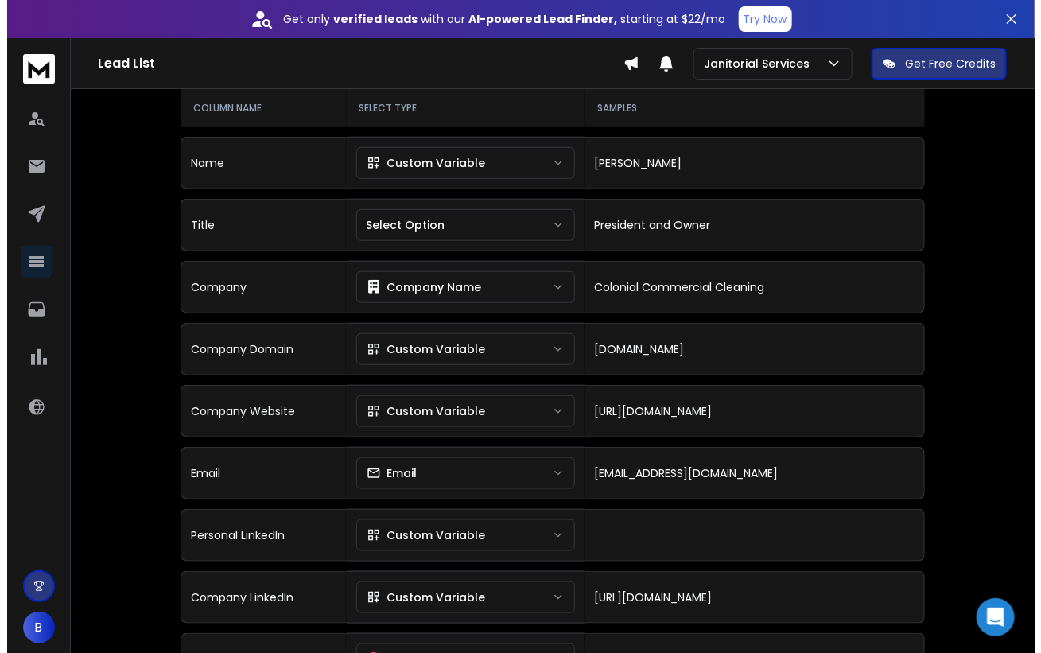
scroll to position [667, 0]
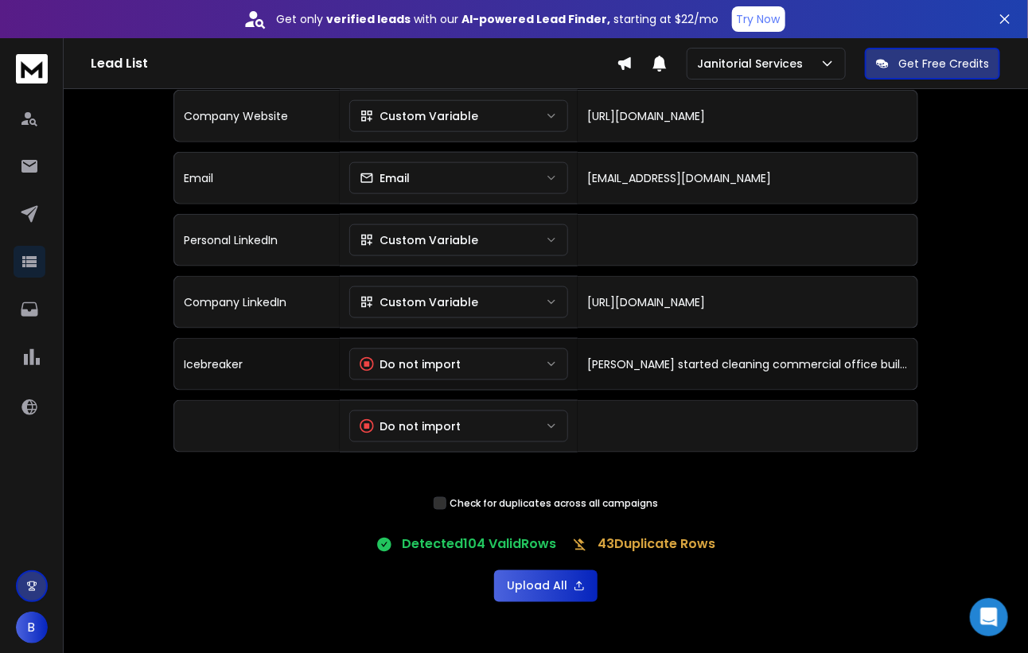
click at [546, 360] on icon "button" at bounding box center [551, 364] width 13 height 13
click at [531, 585] on button "Upload All" at bounding box center [545, 586] width 103 height 32
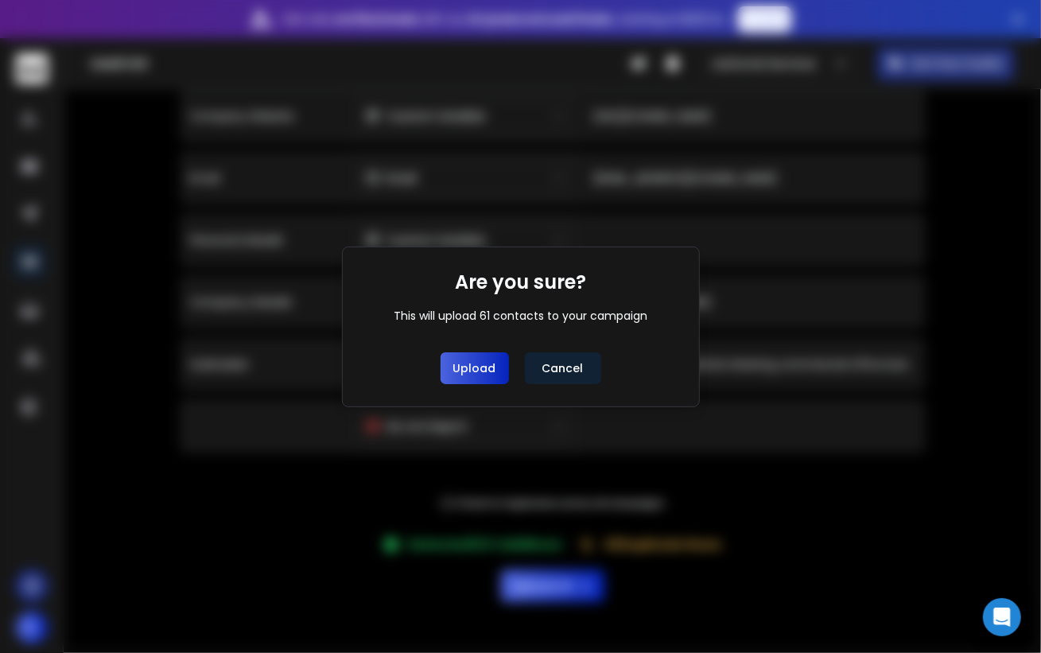
click at [478, 363] on button "Upload" at bounding box center [475, 368] width 68 height 32
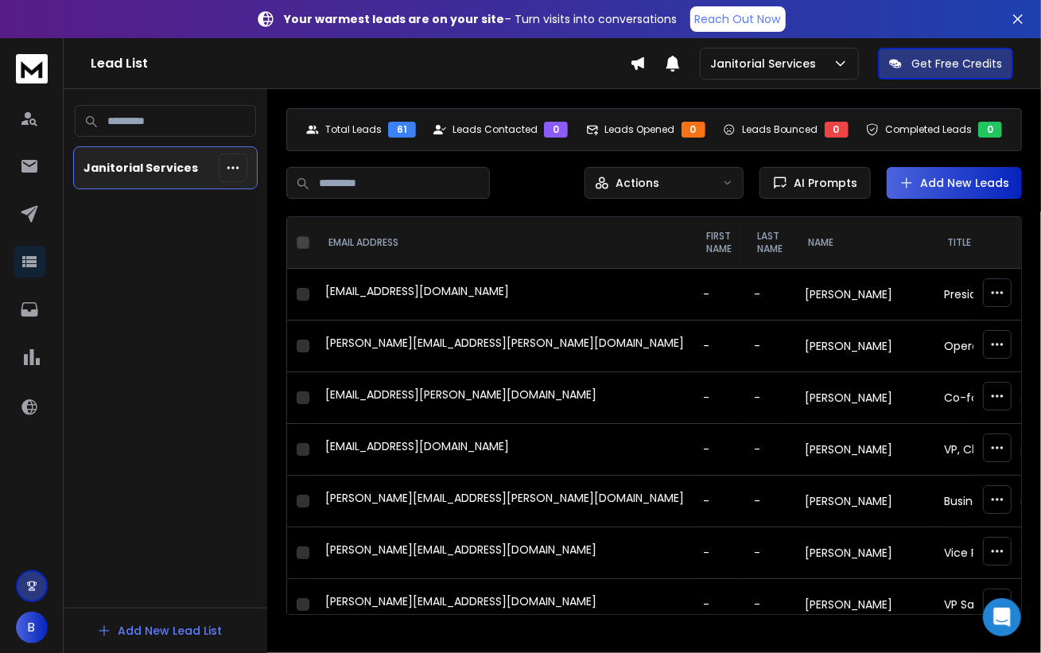
click at [694, 292] on td "-" at bounding box center [719, 295] width 51 height 52
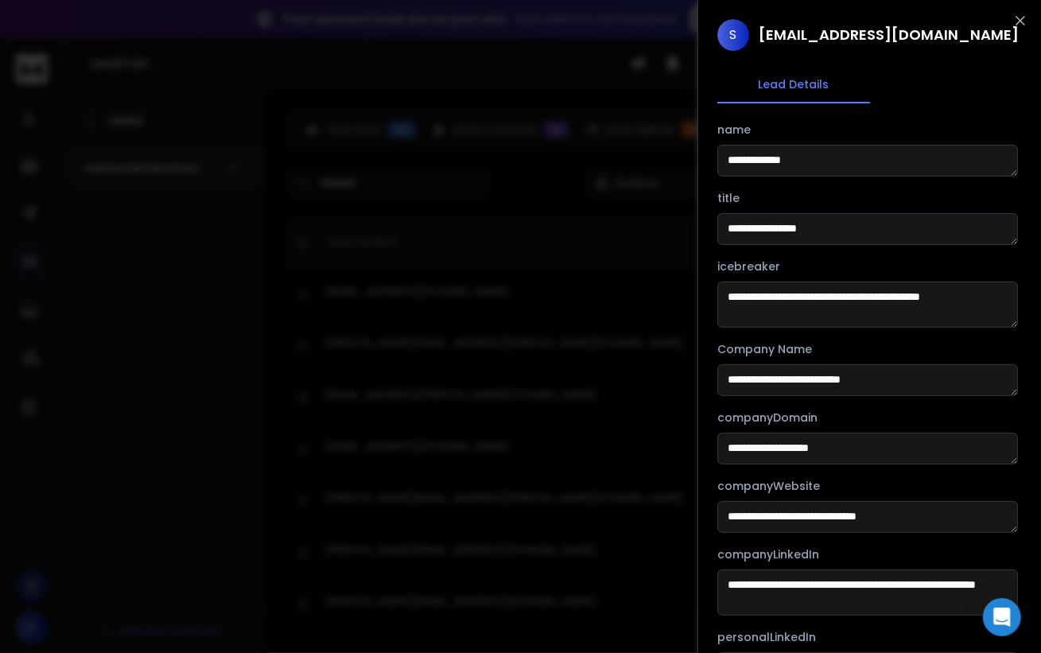
click at [359, 288] on div at bounding box center [520, 326] width 1041 height 653
